Goal: Task Accomplishment & Management: Manage account settings

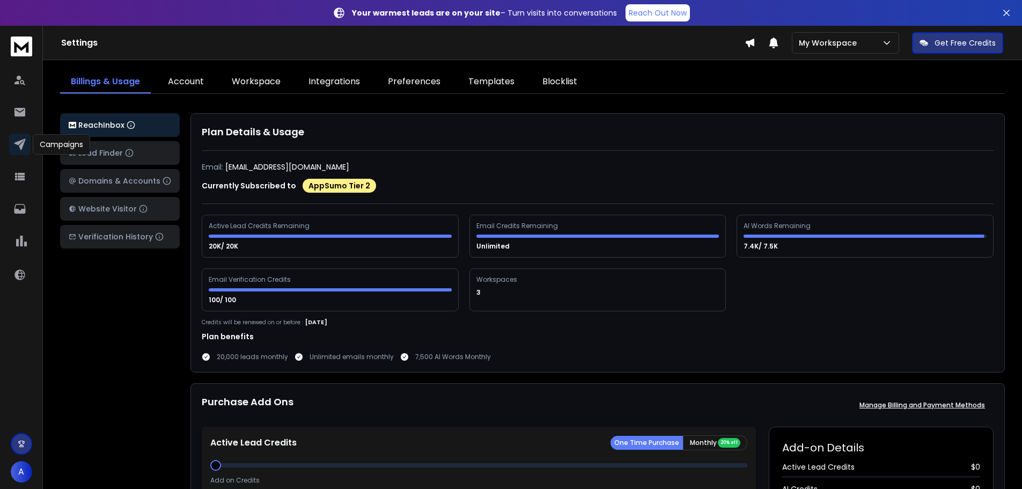
drag, startPoint x: 0, startPoint y: 0, endPoint x: 24, endPoint y: 143, distance: 145.2
click at [24, 143] on icon at bounding box center [19, 144] width 13 height 13
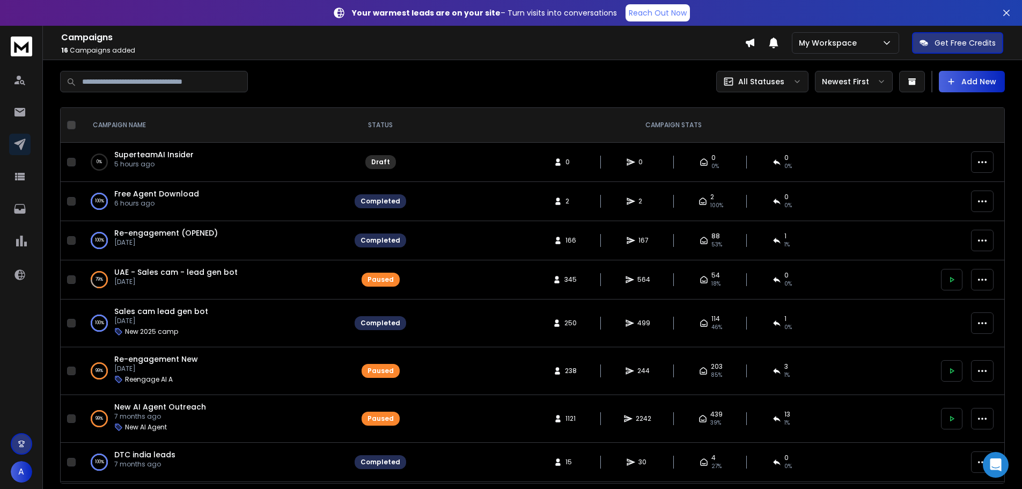
click at [154, 154] on span "SuperteamAI Insider" at bounding box center [153, 154] width 79 height 11
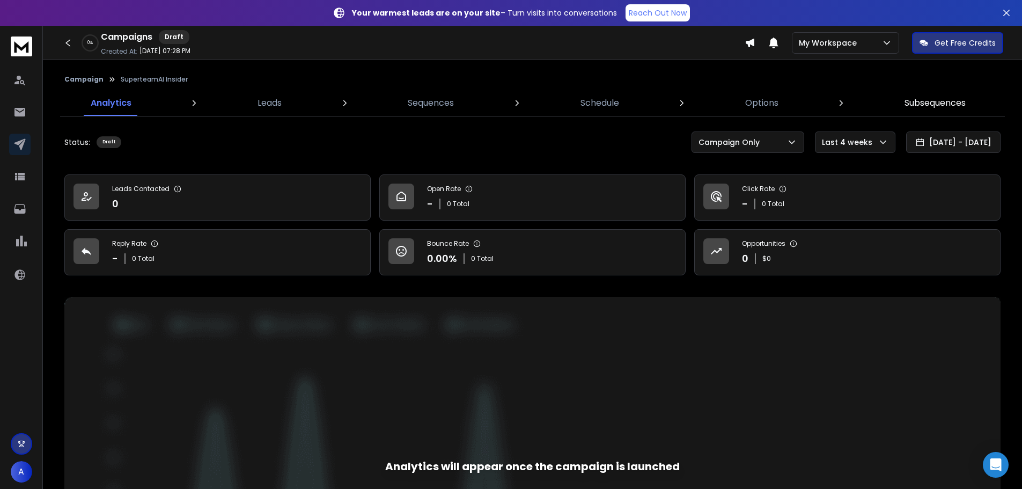
click at [940, 106] on p "Subsequences" at bounding box center [934, 103] width 61 height 13
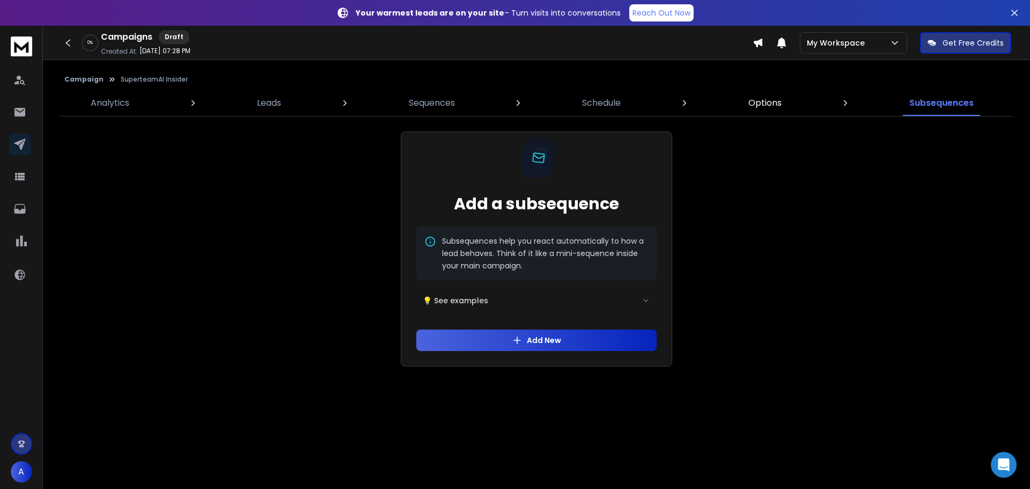
click at [784, 101] on link "Options" at bounding box center [765, 103] width 46 height 26
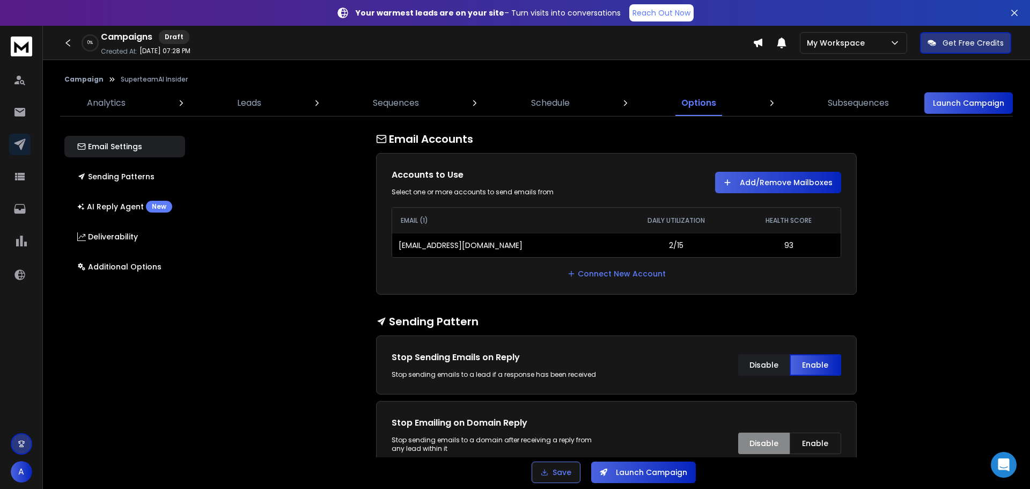
click at [966, 99] on button "Launch Campaign" at bounding box center [968, 102] width 89 height 21
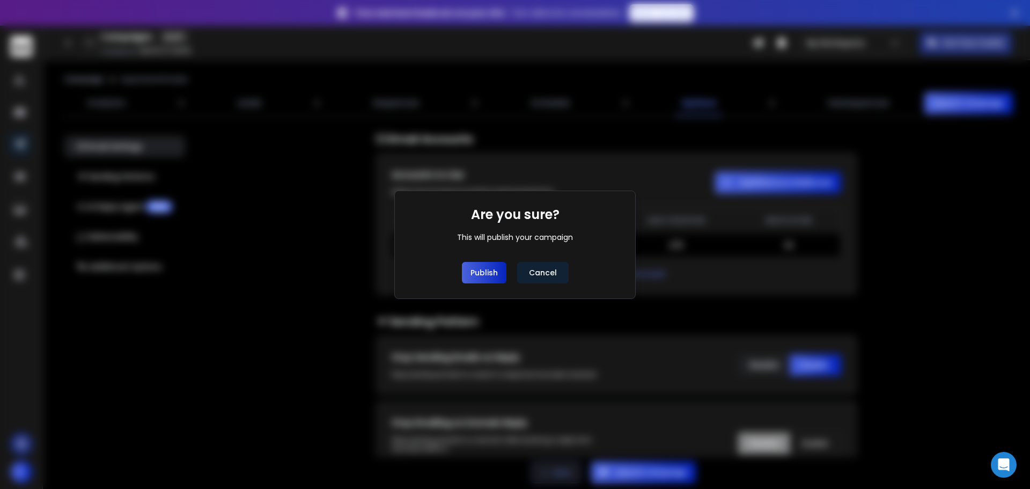
click at [480, 279] on button "Publish" at bounding box center [484, 272] width 45 height 21
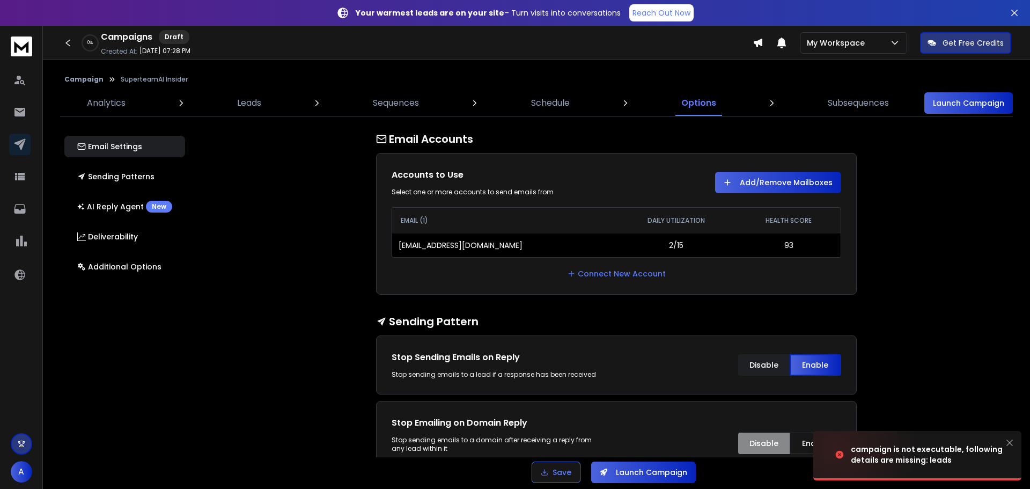
click at [900, 461] on div "campaign is not executable, following details are missing: leads" at bounding box center [930, 454] width 158 height 21
click at [232, 101] on link "Leads" at bounding box center [249, 103] width 37 height 26
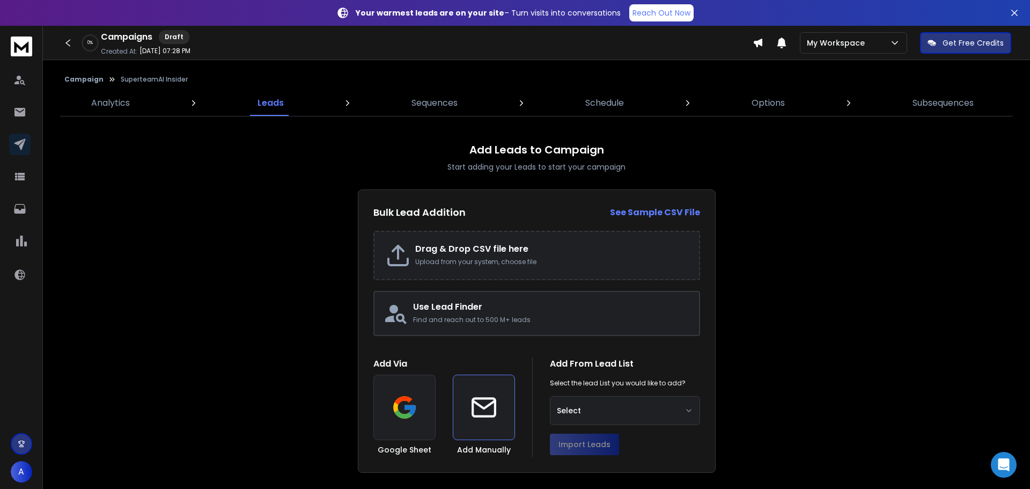
click at [500, 408] on div at bounding box center [484, 406] width 62 height 65
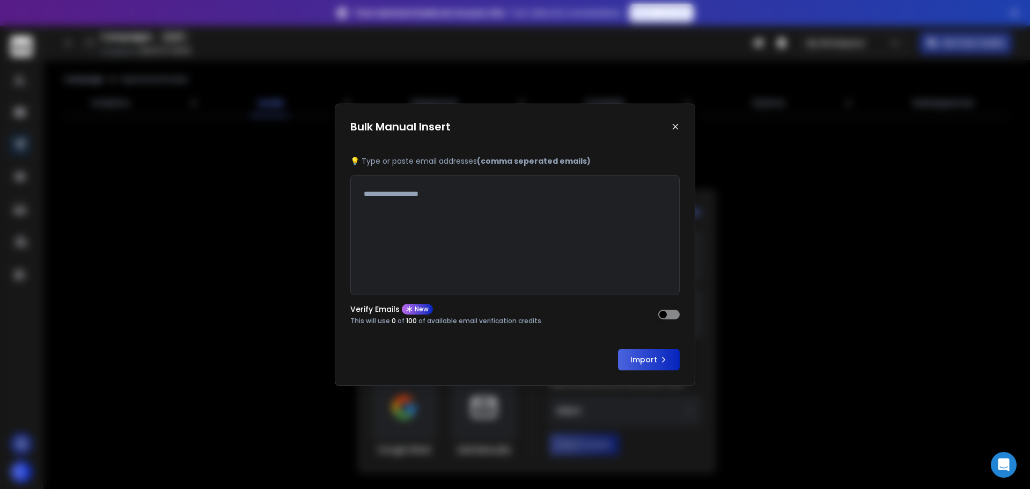
click at [441, 216] on textarea at bounding box center [514, 235] width 329 height 120
type textarea "**********"
click at [637, 353] on button "Import" at bounding box center [649, 359] width 62 height 21
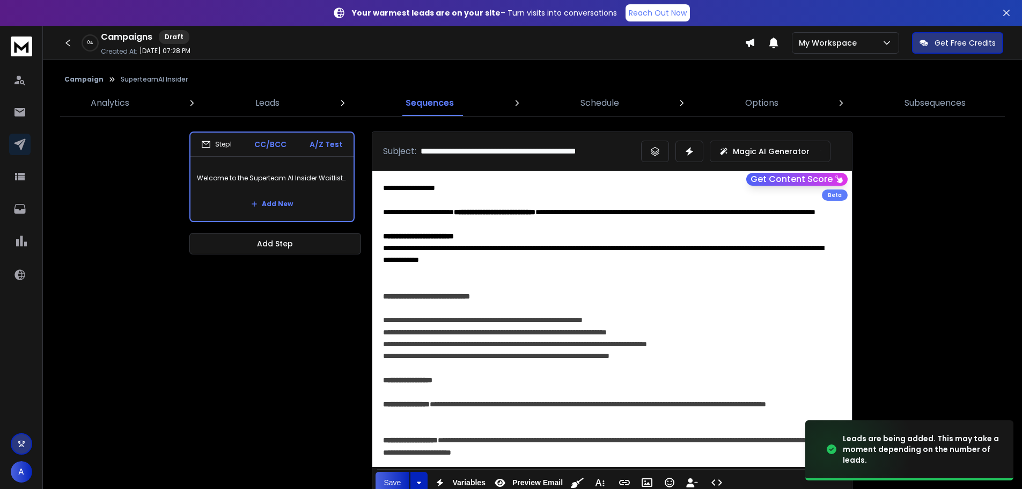
click at [798, 105] on div "Analytics Leads Sequences Schedule Options Subsequences" at bounding box center [528, 103] width 936 height 26
click at [767, 105] on p "Options" at bounding box center [761, 103] width 33 height 13
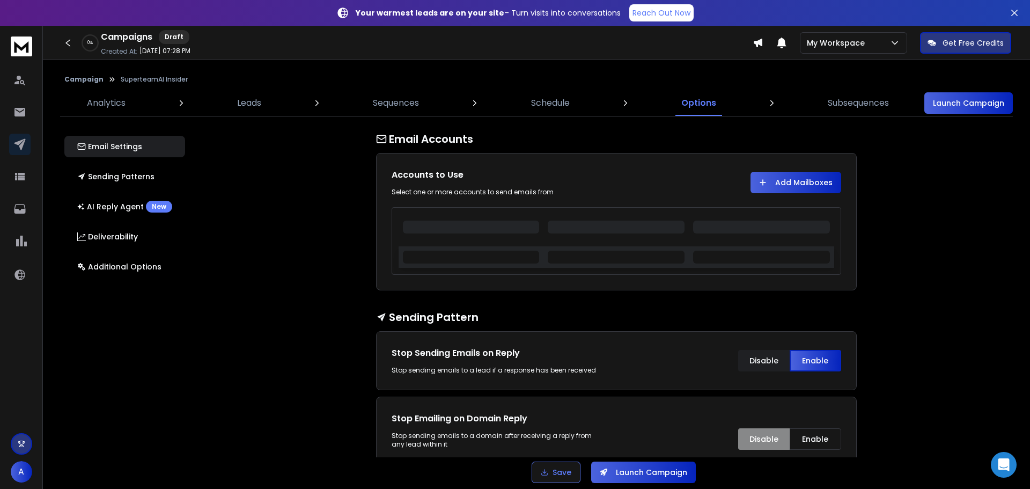
click at [976, 107] on button "Launch Campaign" at bounding box center [968, 102] width 89 height 21
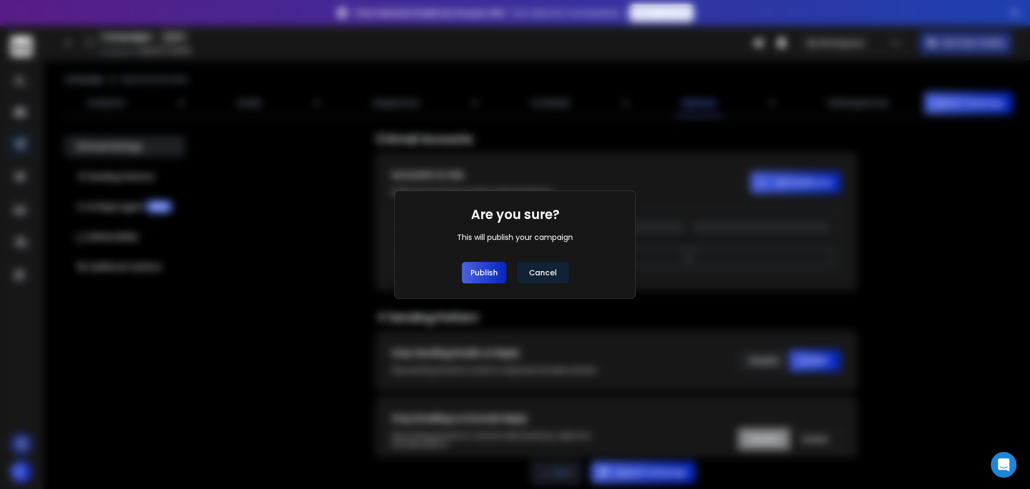
click at [488, 272] on button "Publish" at bounding box center [484, 272] width 45 height 21
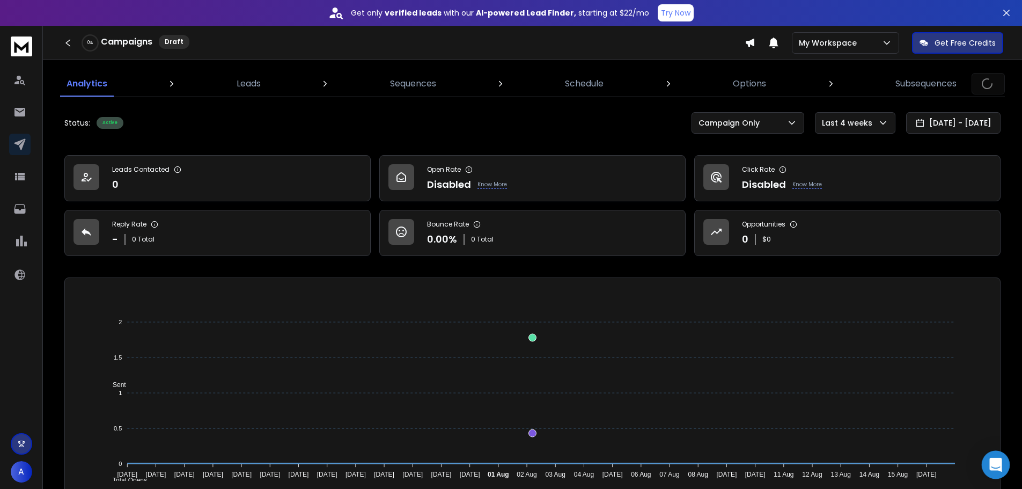
click at [996, 461] on icon "Open Intercom Messenger" at bounding box center [995, 465] width 12 height 14
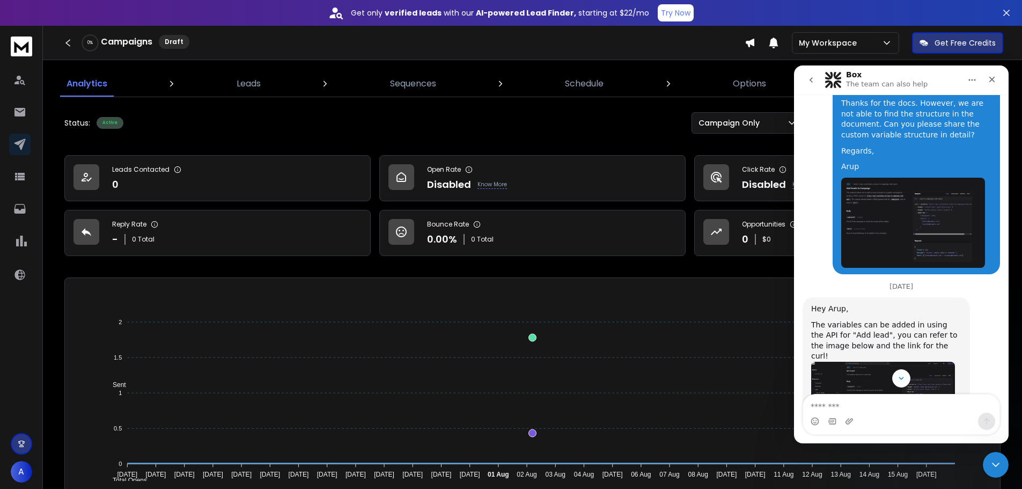
scroll to position [776, 0]
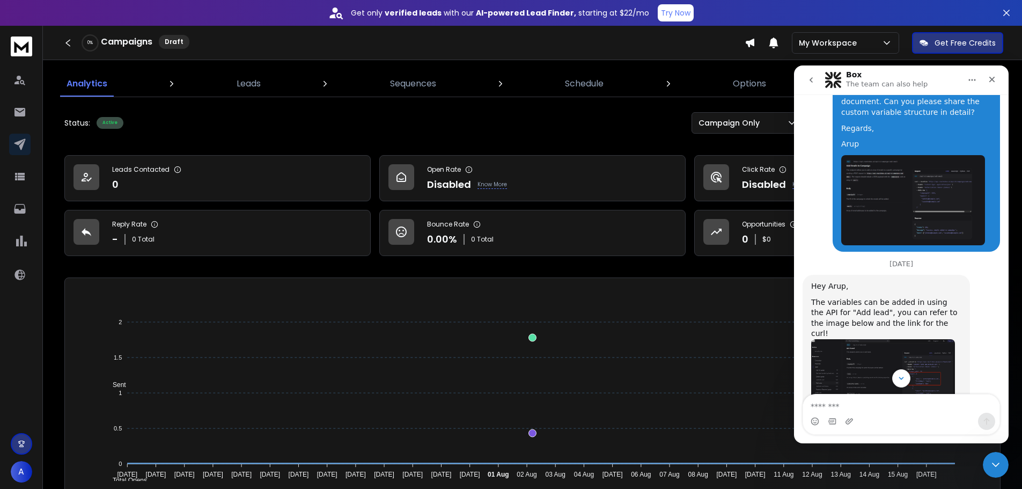
click at [837, 383] on div "Intercom messenger" at bounding box center [901, 378] width 215 height 18
click at [846, 424] on link "[URL]" at bounding box center [856, 428] width 21 height 9
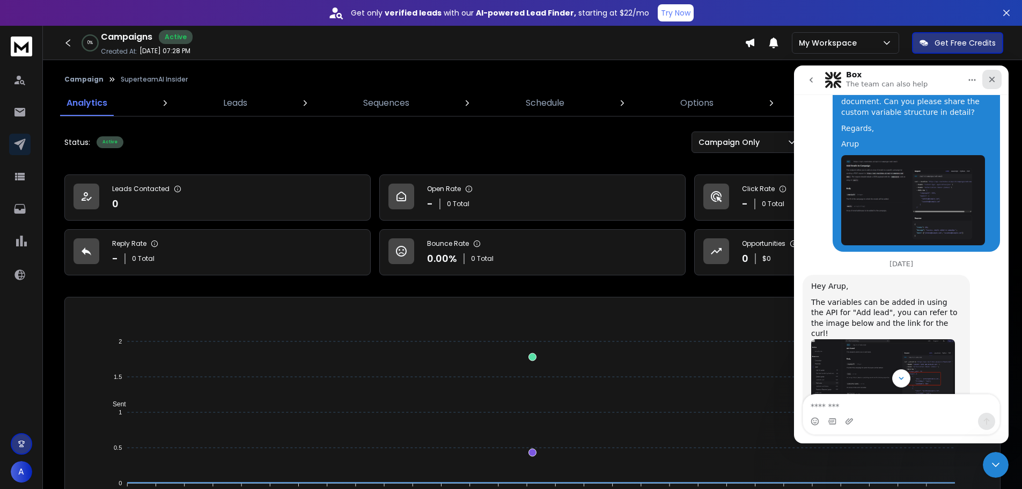
click at [997, 76] on div "Close" at bounding box center [991, 79] width 19 height 19
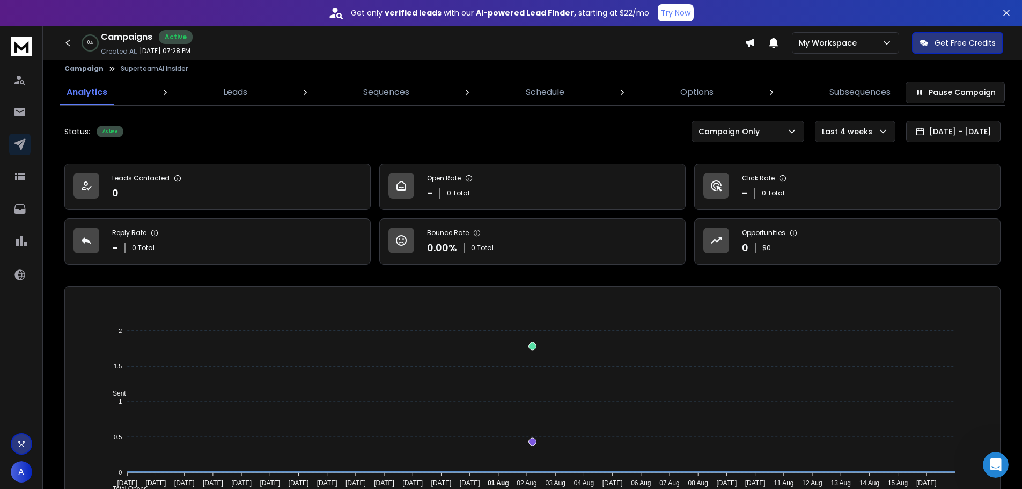
scroll to position [0, 0]
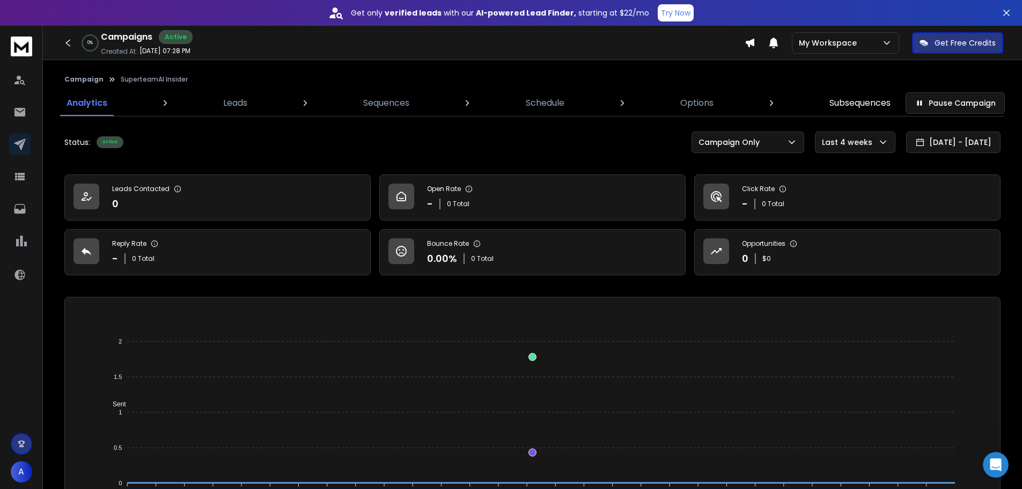
click at [894, 100] on link "Subsequences" at bounding box center [860, 103] width 74 height 26
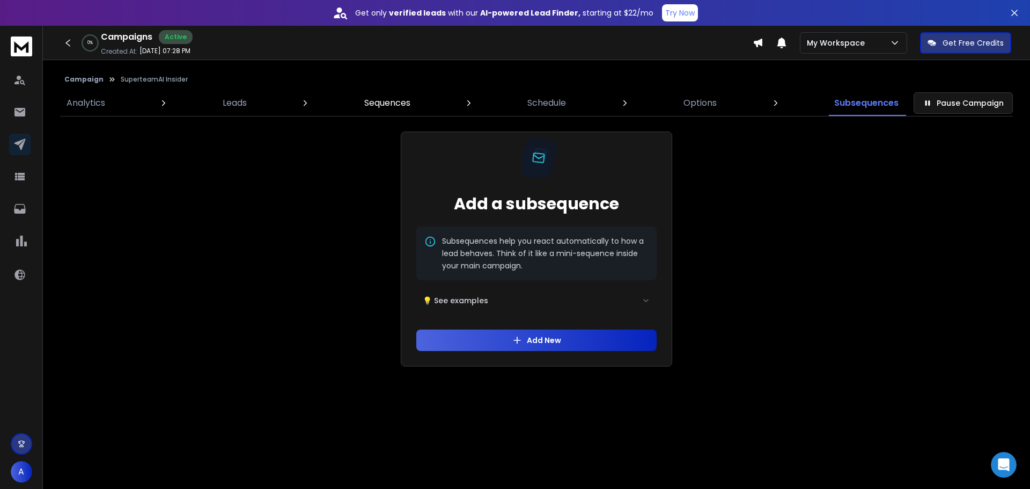
click at [399, 105] on p "Sequences" at bounding box center [387, 103] width 46 height 13
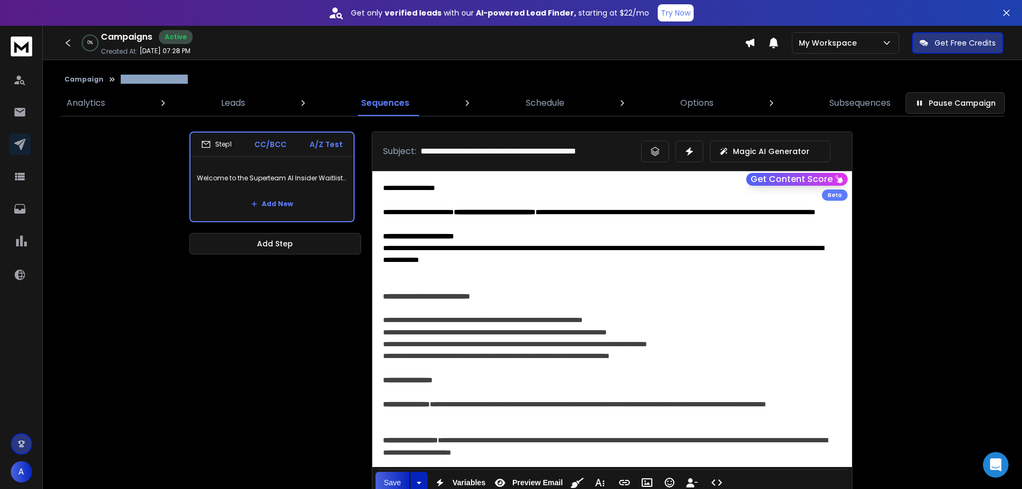
drag, startPoint x: 117, startPoint y: 79, endPoint x: 196, endPoint y: 79, distance: 78.3
click at [196, 79] on div "Campaign SuperteamAI Insider" at bounding box center [532, 79] width 945 height 17
copy p "SuperteamAI Insider"
click at [418, 189] on div "**********" at bounding box center [608, 230] width 450 height 96
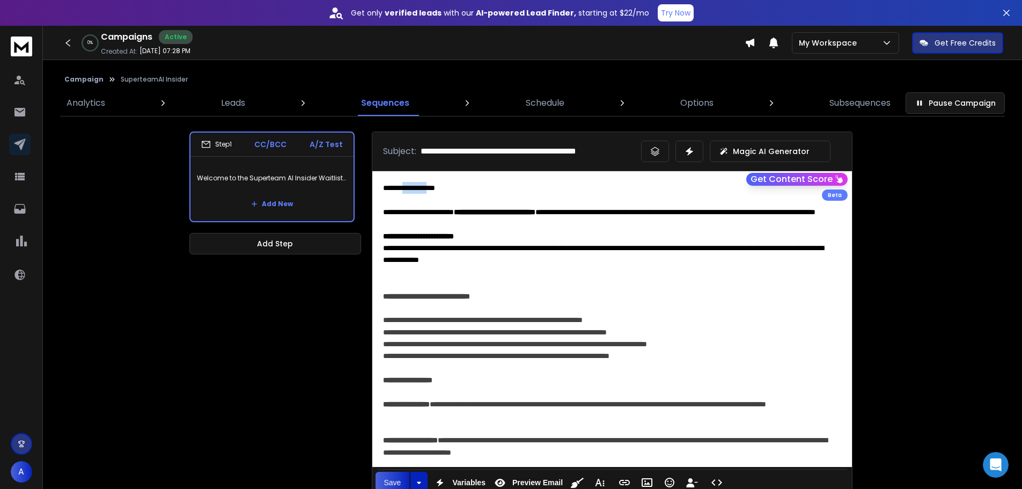
copy div "*********"
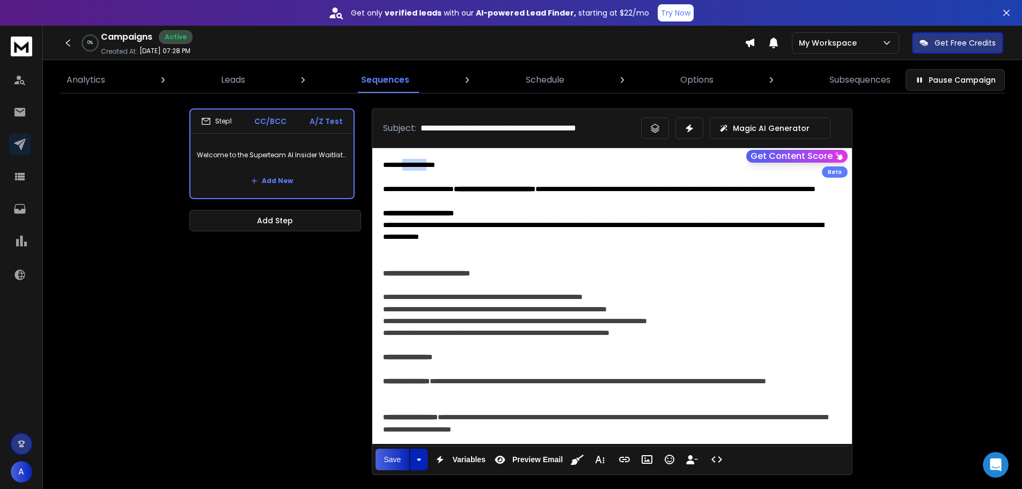
scroll to position [24, 0]
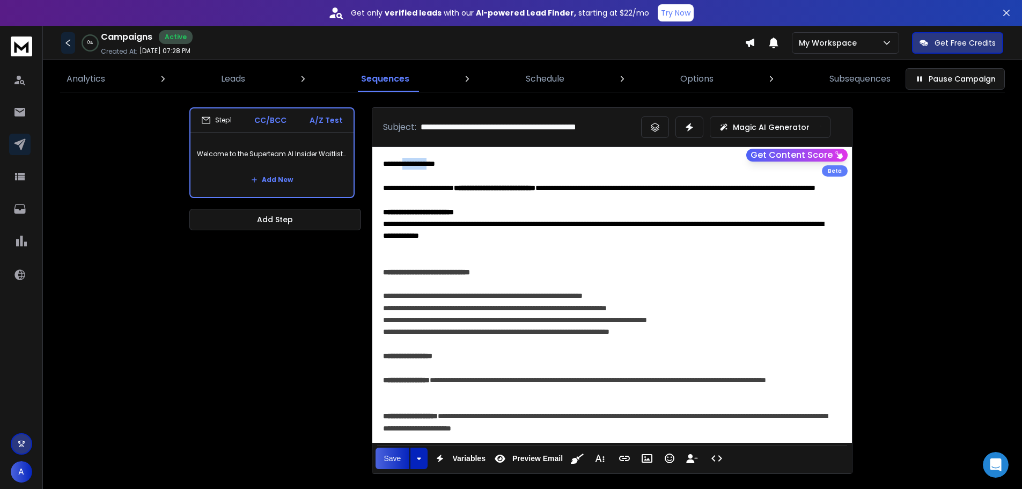
click at [67, 45] on icon at bounding box center [68, 43] width 10 height 10
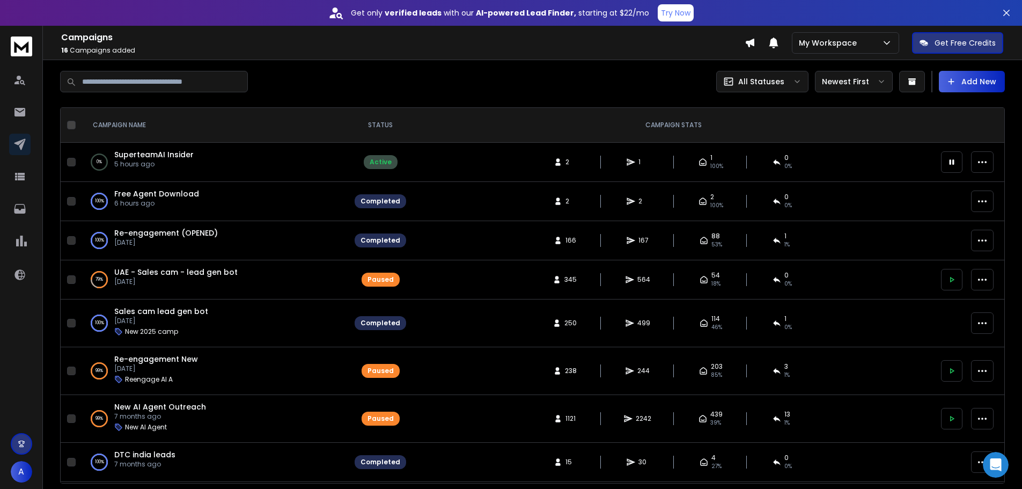
click at [176, 157] on span "SuperteamAI Insider" at bounding box center [153, 154] width 79 height 11
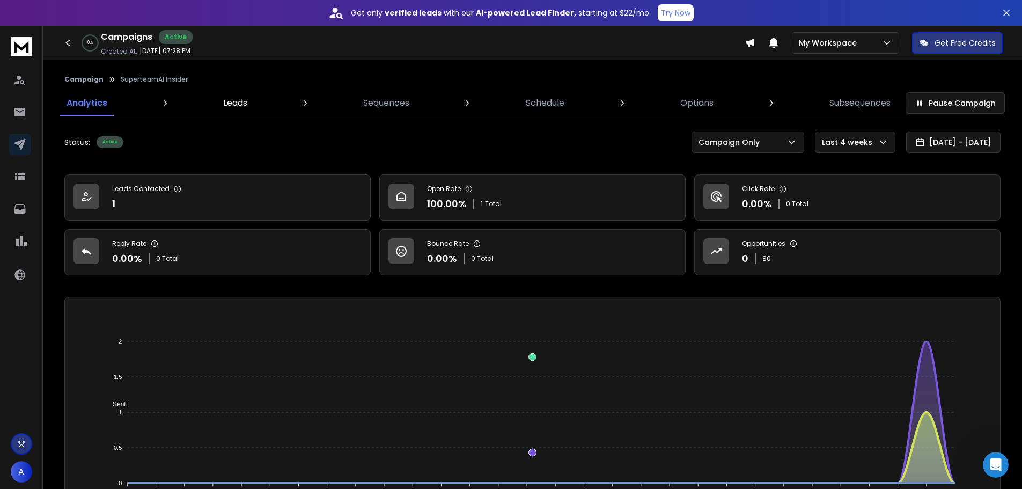
click at [251, 110] on link "Leads" at bounding box center [235, 103] width 37 height 26
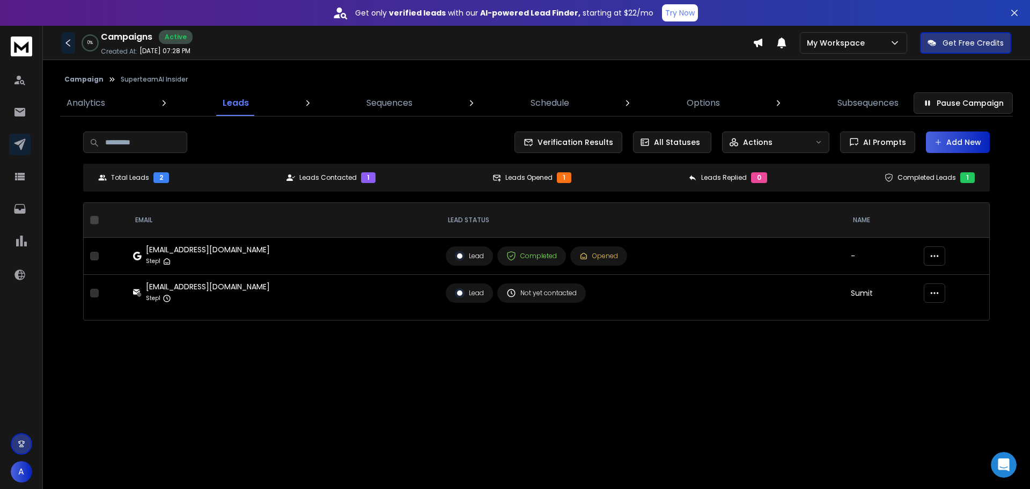
click at [69, 47] on icon at bounding box center [68, 43] width 10 height 10
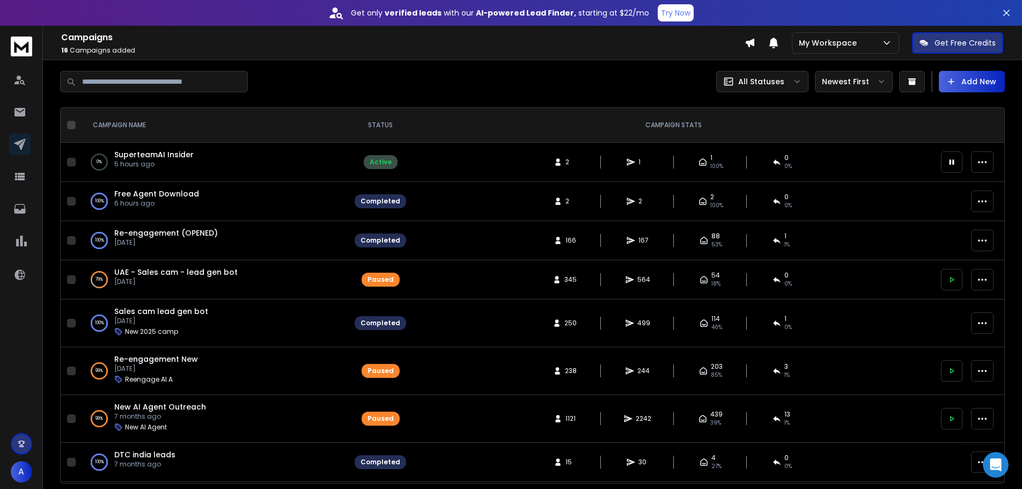
click at [162, 193] on span "Free Agent Download" at bounding box center [156, 193] width 85 height 11
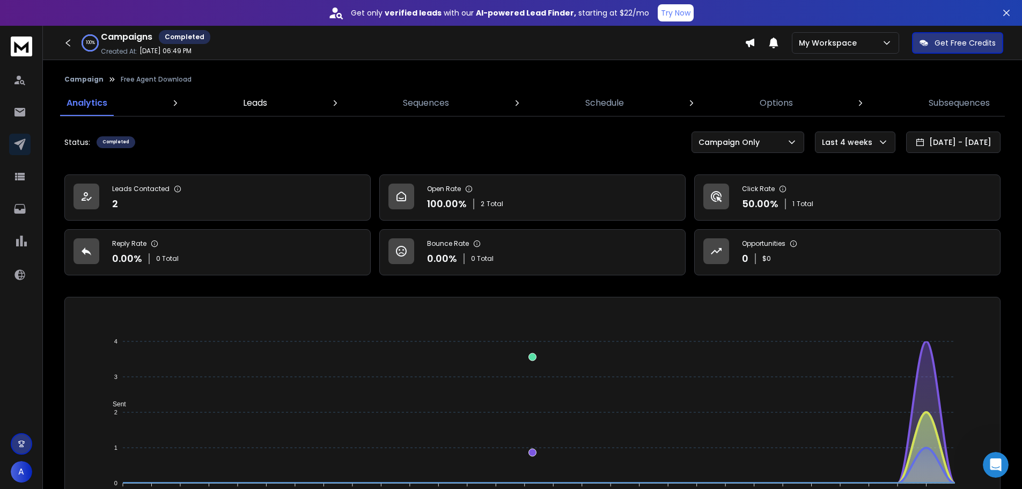
click at [260, 104] on p "Leads" at bounding box center [255, 103] width 24 height 13
